Goal: Task Accomplishment & Management: Manage account settings

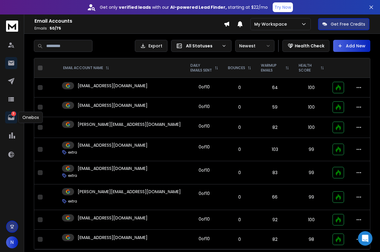
click at [7, 122] on link "3" at bounding box center [11, 117] width 12 height 12
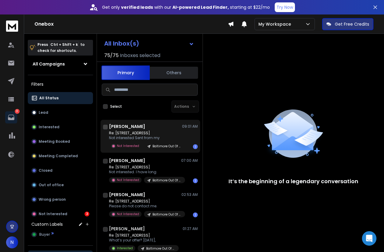
click at [182, 140] on div "Re: [STREET_ADDRESS] Not interested Sent from my Not Interested Baltimore Out O…" at bounding box center [147, 140] width 76 height 18
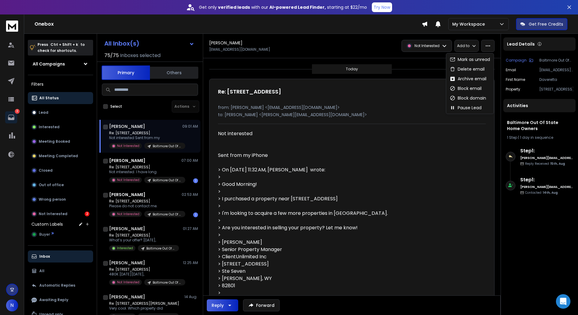
click at [384, 47] on icon "button" at bounding box center [487, 45] width 5 height 5
click at [384, 71] on div "Delete email" at bounding box center [469, 69] width 45 height 10
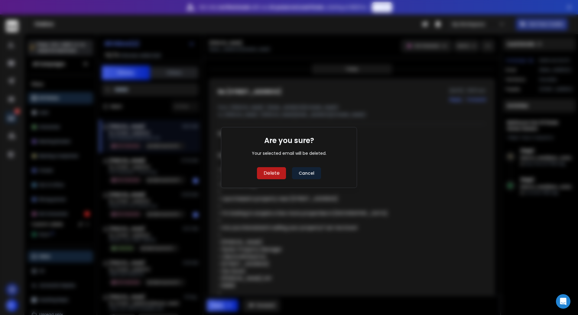
click at [267, 173] on button "Delete" at bounding box center [271, 173] width 29 height 12
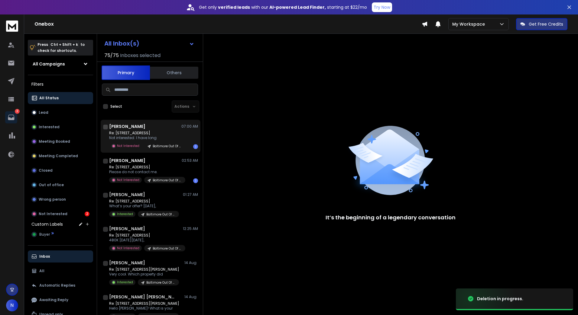
click at [157, 140] on p "Not interested. I have long" at bounding box center [145, 138] width 72 height 5
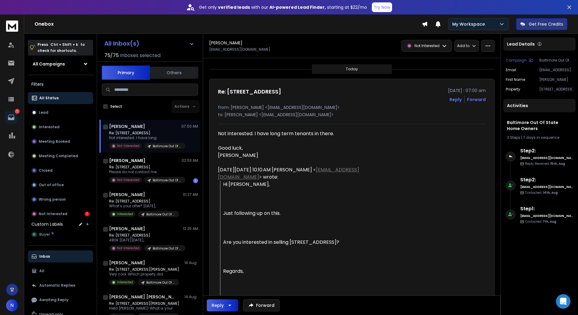
click at [384, 23] on div "My Workspace" at bounding box center [478, 24] width 53 height 6
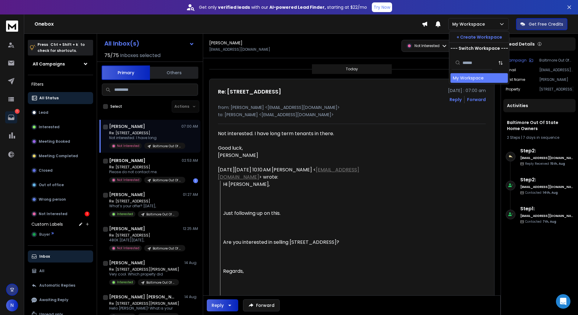
click at [371, 48] on div "Not Interested Add to" at bounding box center [423, 46] width 141 height 12
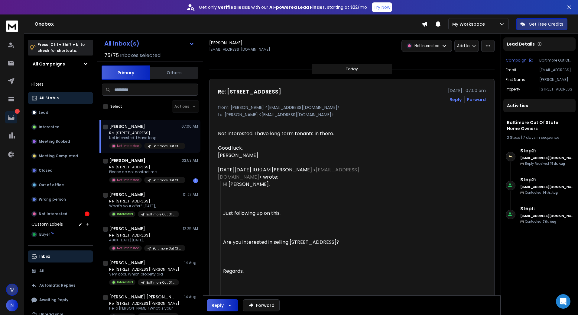
click at [384, 43] on button "button" at bounding box center [487, 46] width 13 height 12
click at [384, 67] on div "Delete email" at bounding box center [466, 69] width 35 height 6
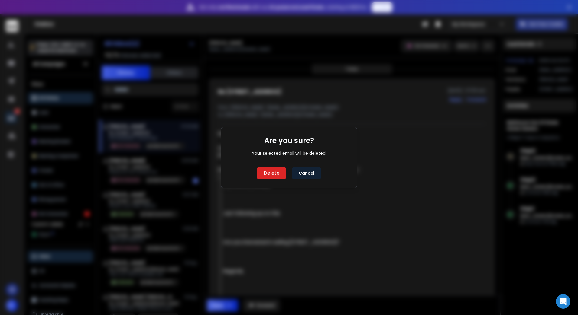
click at [276, 179] on div "Are you sure? Your selected email will be deleted. Delete Cancel" at bounding box center [289, 157] width 136 height 61
click at [272, 176] on button "Delete" at bounding box center [271, 173] width 29 height 12
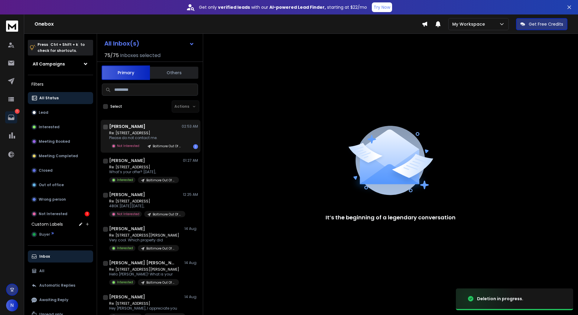
click at [159, 137] on p "Please do not contact me." at bounding box center [145, 138] width 72 height 5
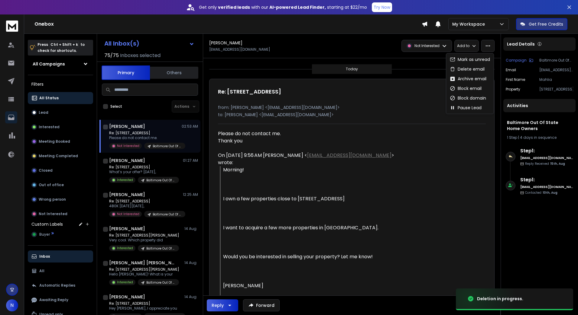
click at [384, 45] on icon "button" at bounding box center [487, 45] width 5 height 5
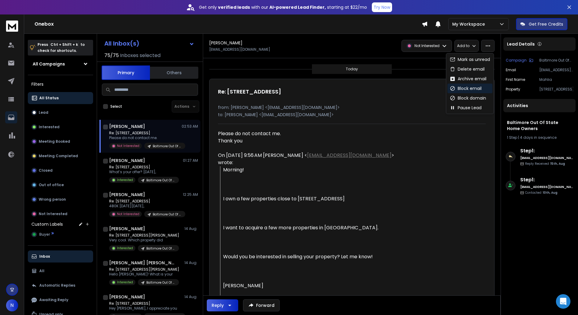
click at [384, 88] on div "Block email" at bounding box center [465, 88] width 32 height 6
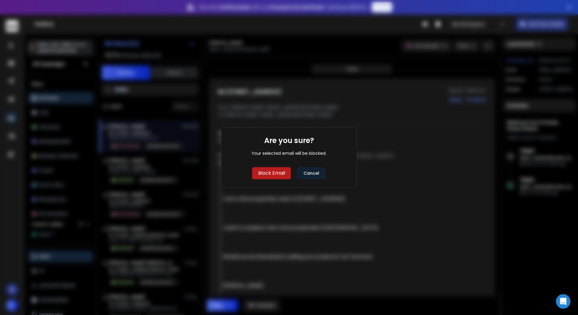
click at [278, 170] on button "Block Email" at bounding box center [271, 173] width 39 height 12
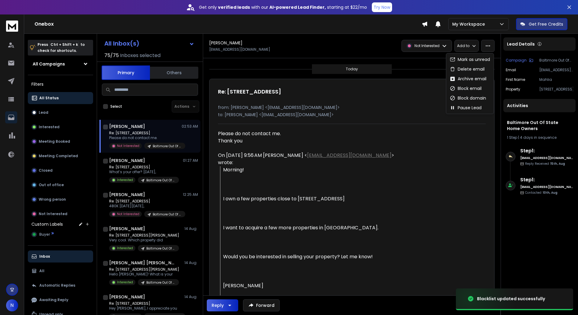
click at [384, 47] on icon "button" at bounding box center [487, 45] width 5 height 5
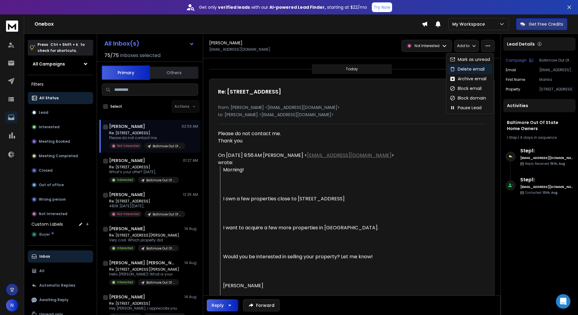
click at [384, 65] on div "Delete email" at bounding box center [469, 69] width 45 height 10
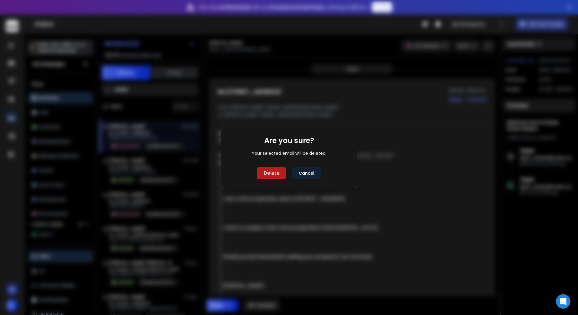
click at [277, 171] on button "Delete" at bounding box center [271, 173] width 29 height 12
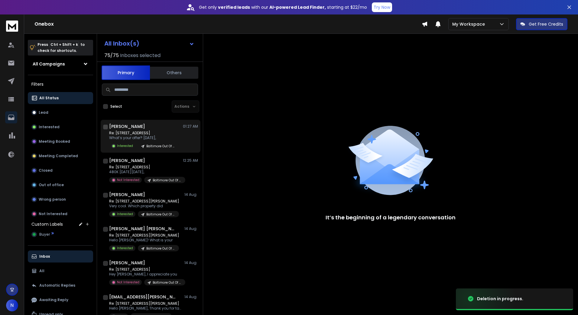
click at [145, 127] on h1 "[PERSON_NAME]" at bounding box center [127, 127] width 36 height 6
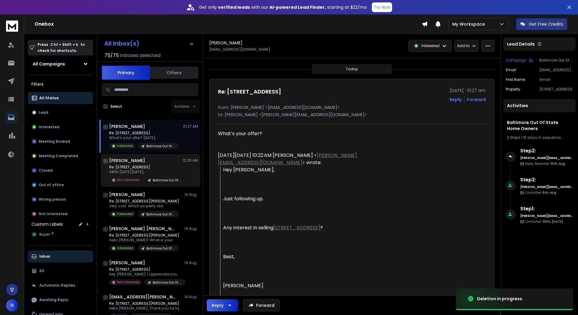
click at [173, 165] on p "Re: [STREET_ADDRESS]" at bounding box center [145, 167] width 72 height 5
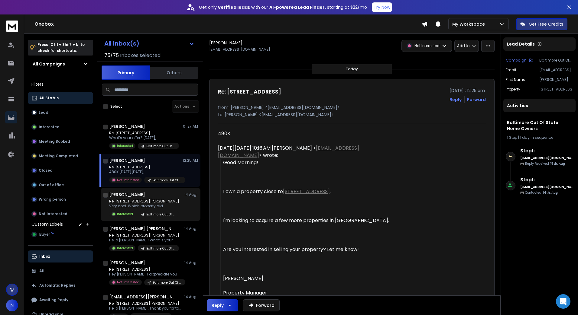
click at [172, 201] on p "Re: [STREET_ADDRESS][PERSON_NAME]" at bounding box center [144, 201] width 70 height 5
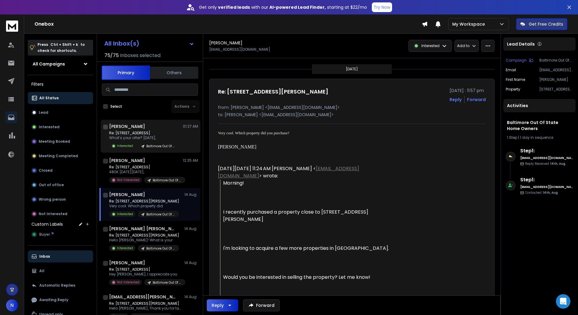
click at [164, 133] on p "Re: [STREET_ADDRESS]" at bounding box center [144, 133] width 70 height 5
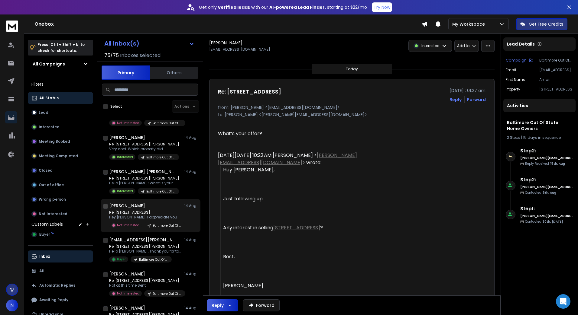
scroll to position [91, 0]
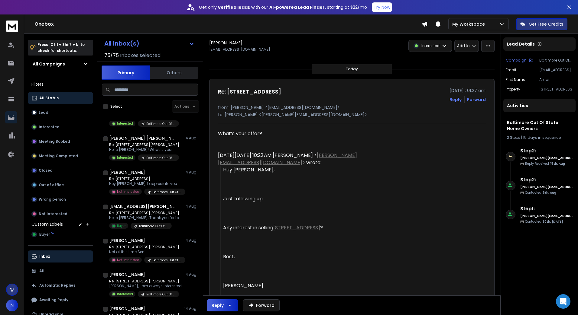
click at [167, 90] on input at bounding box center [150, 90] width 96 height 12
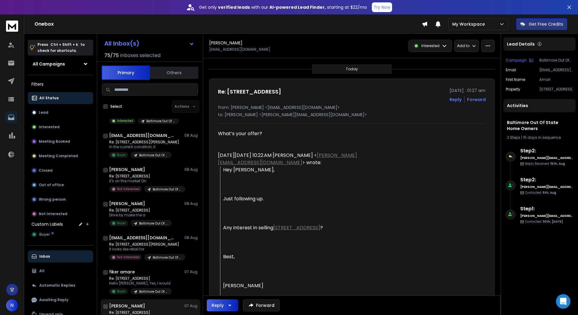
scroll to position [1441, 0]
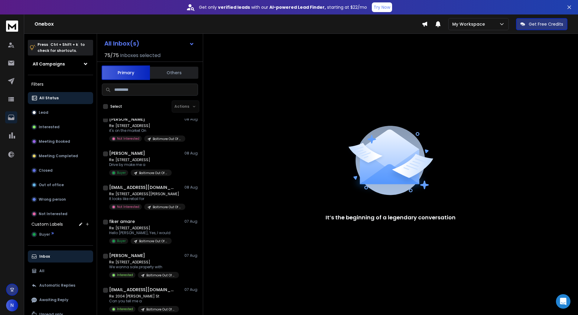
click at [172, 87] on input at bounding box center [150, 90] width 96 height 12
type input "*"
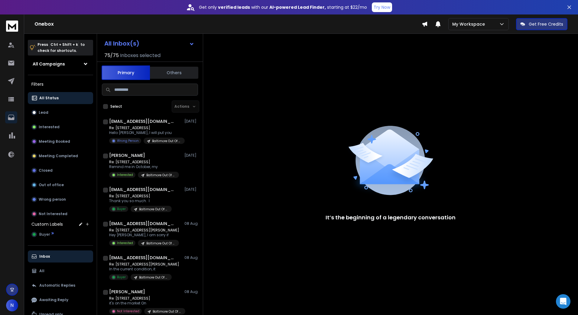
scroll to position [1229, 0]
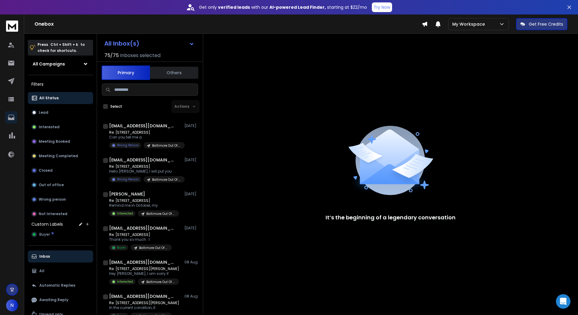
click at [152, 89] on input at bounding box center [150, 90] width 96 height 12
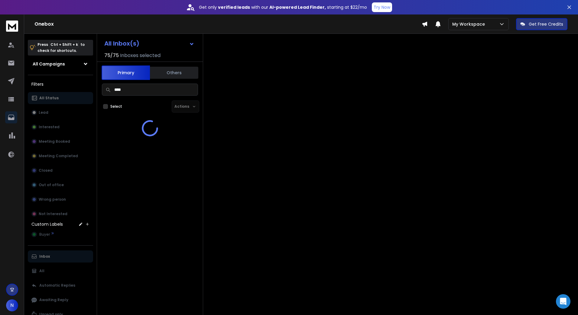
scroll to position [0, 0]
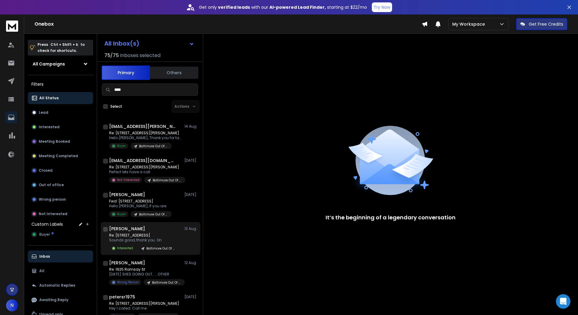
type input "****"
click at [172, 238] on p "Sounds good, thank you. On" at bounding box center [144, 240] width 70 height 5
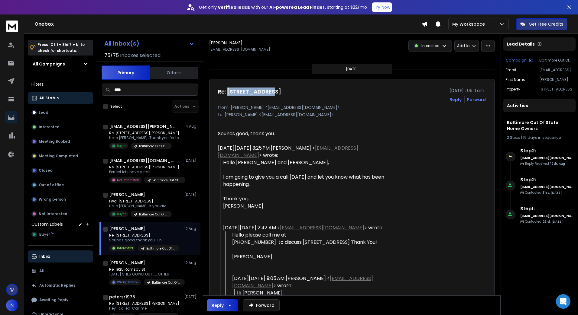
drag, startPoint x: 227, startPoint y: 90, endPoint x: 263, endPoint y: 93, distance: 35.7
click at [263, 93] on div "Re: [STREET_ADDRESS] [DATE] : 06:11 am Reply Forward" at bounding box center [352, 96] width 268 height 16
copy h1 "[STREET_ADDRESS]"
click at [258, 90] on h1 "Re: [STREET_ADDRESS]" at bounding box center [249, 92] width 63 height 8
drag, startPoint x: 263, startPoint y: 91, endPoint x: 228, endPoint y: 91, distance: 35.0
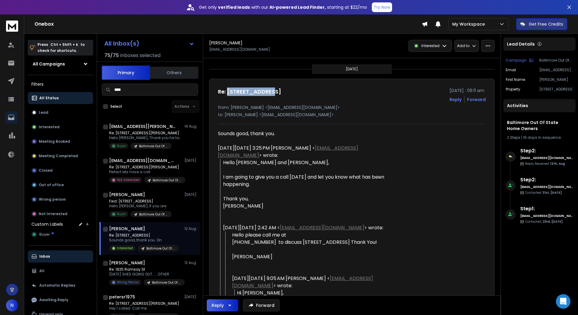
click at [228, 91] on div "Re: [STREET_ADDRESS] [DATE] : 06:11 am Reply Forward" at bounding box center [352, 96] width 268 height 16
copy h1 "[STREET_ADDRESS]"
click at [53, 100] on p "All Status" at bounding box center [48, 98] width 19 height 5
